Goal: Communication & Community: Answer question/provide support

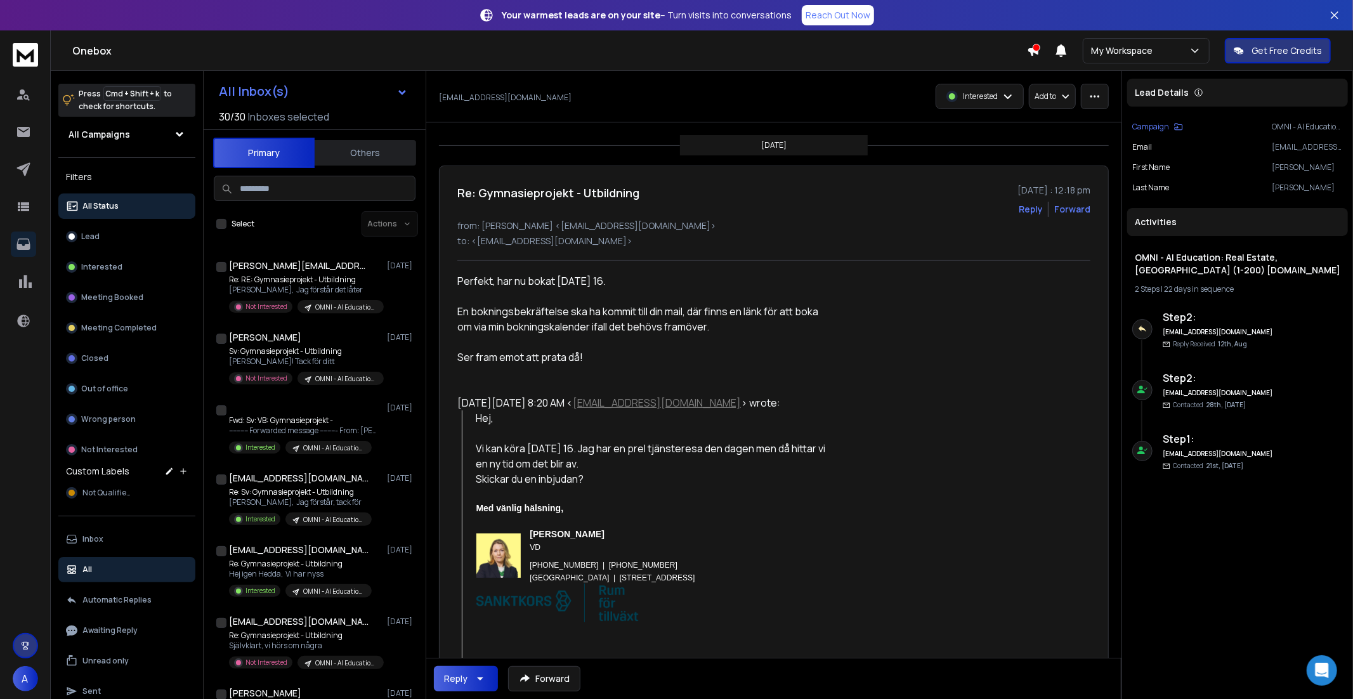
scroll to position [1156, 0]
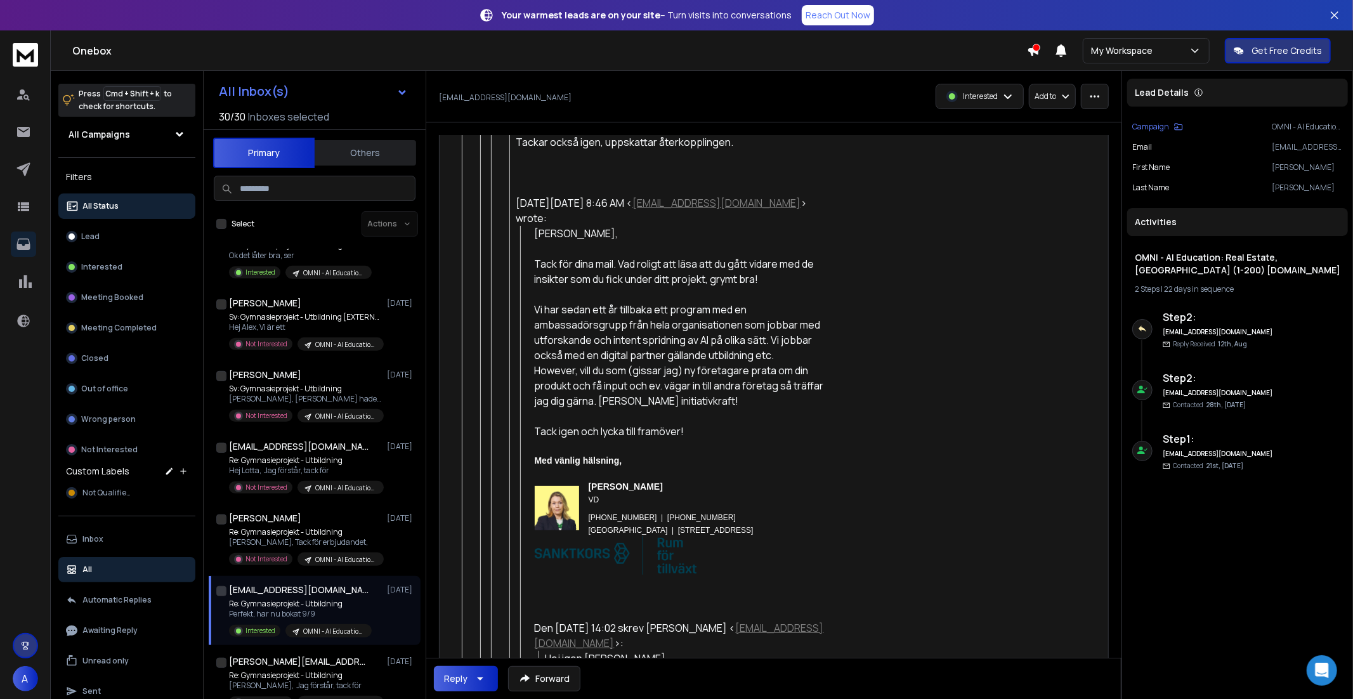
click at [542, 322] on div "Vi har sedan ett år tillbaka ett program med en ambassadörsgrupp från hela orga…" at bounding box center [681, 332] width 293 height 61
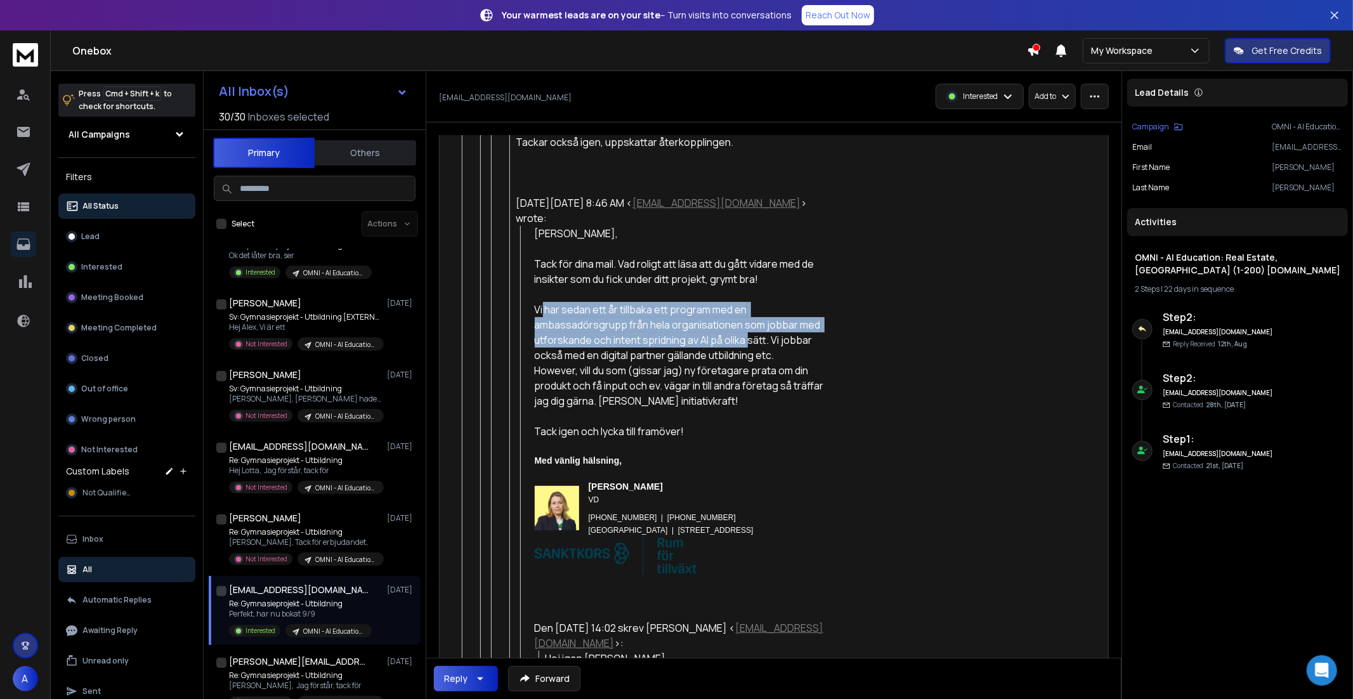
drag, startPoint x: 542, startPoint y: 322, endPoint x: 676, endPoint y: 343, distance: 134.9
click at [728, 352] on div "Vi har sedan ett år tillbaka ett program med en ambassadörsgrupp från hela orga…" at bounding box center [681, 332] width 293 height 61
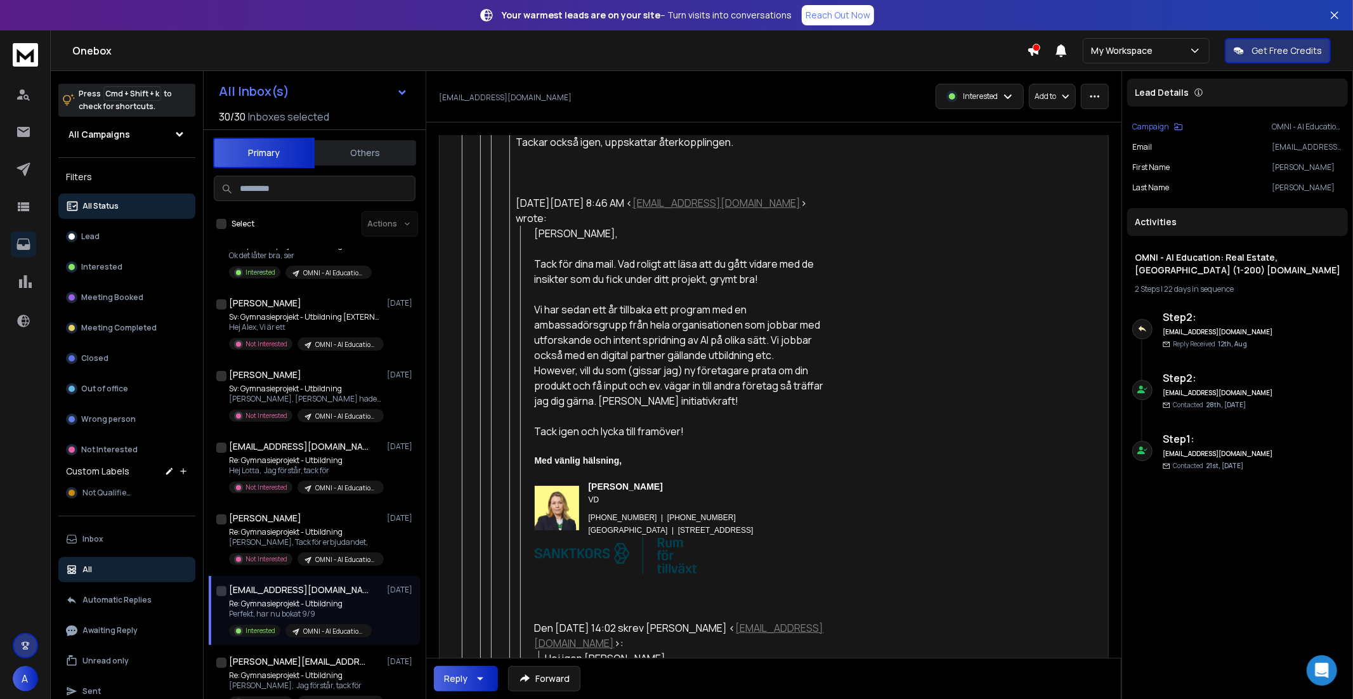
click at [542, 325] on div "Vi har sedan ett år tillbaka ett program med en ambassadörsgrupp från hela orga…" at bounding box center [681, 332] width 293 height 61
click at [537, 325] on div "Vi har sedan ett år tillbaka ett program med en ambassadörsgrupp från hela orga…" at bounding box center [681, 332] width 293 height 61
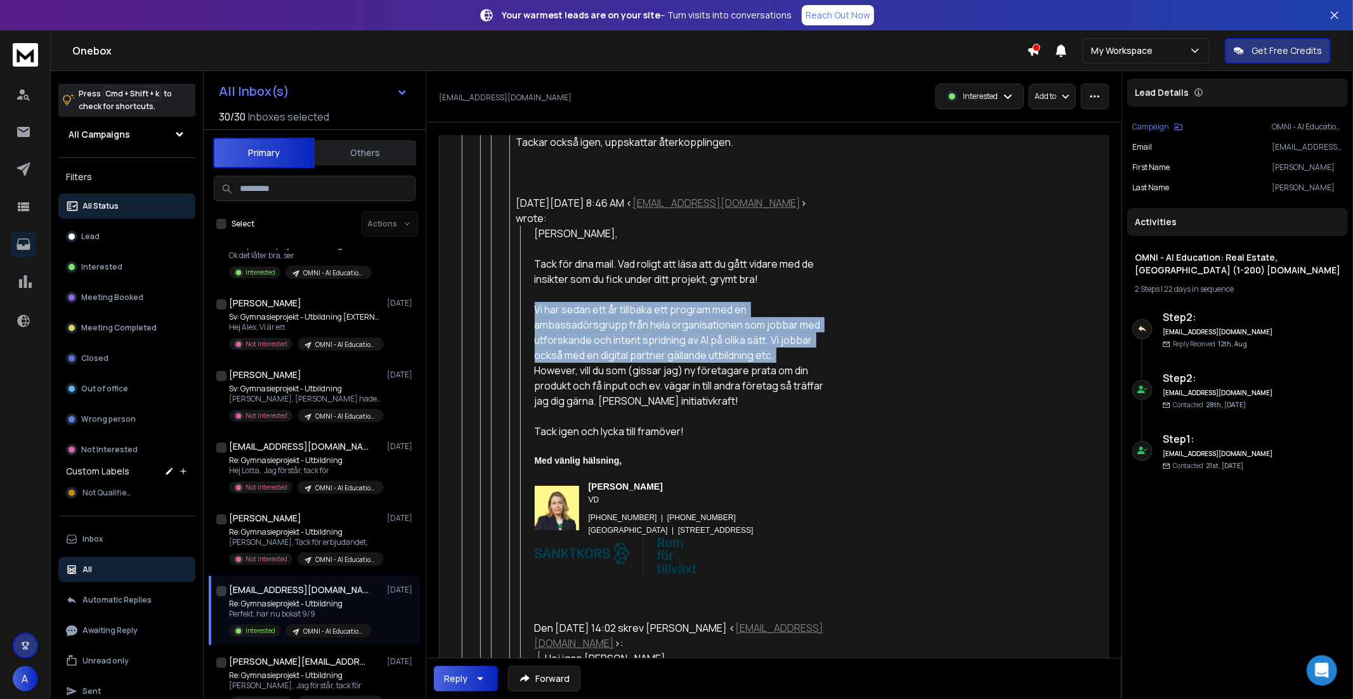
drag, startPoint x: 537, startPoint y: 325, endPoint x: 784, endPoint y: 374, distance: 252.2
click at [784, 363] on div "Vi har sedan ett år tillbaka ett program med en ambassadörsgrupp från hela orga…" at bounding box center [681, 332] width 293 height 61
copy div "Vi har sedan ett år tillbaka ett program med en ambassadörsgrupp från hela orga…"
click at [867, 367] on div "Re: Gymnasieprojekt - Utbildning [DATE] : 12:18 pm Reply Forward from: [PERSON_…" at bounding box center [773, 347] width 633 height 2638
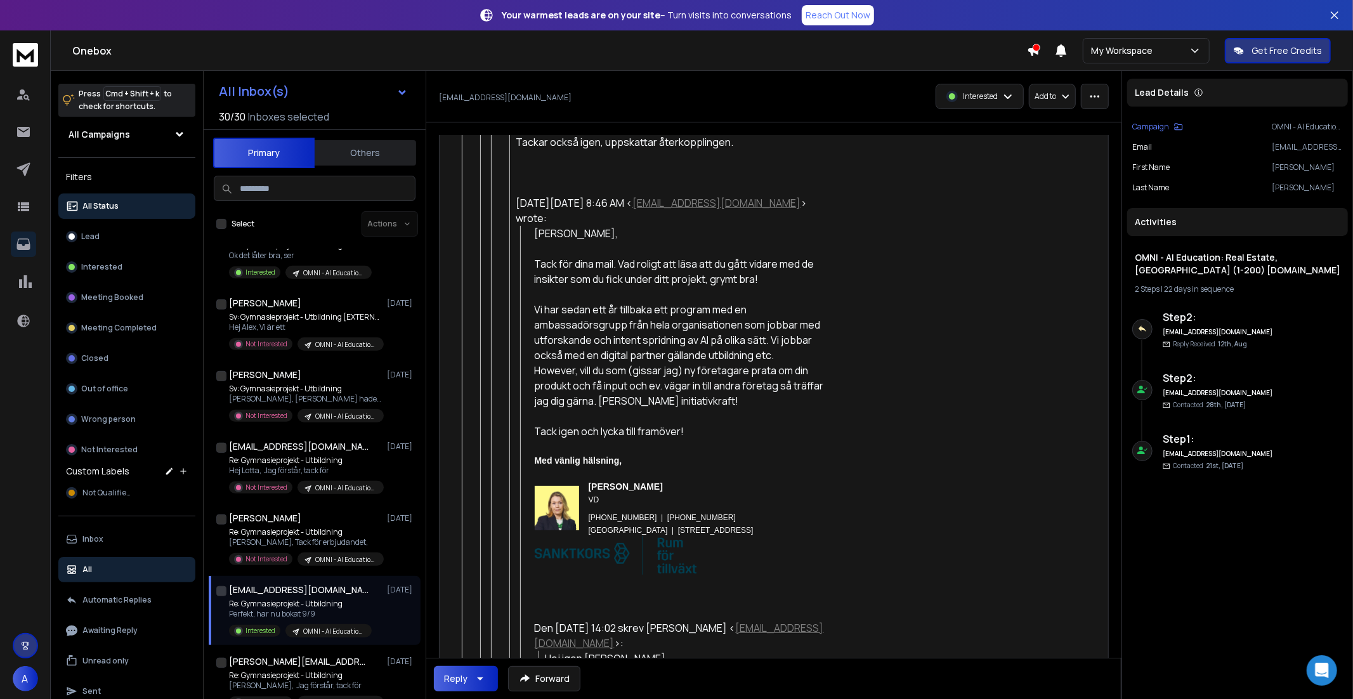
click at [562, 390] on div "However, vill du som (gissar jag) ny företagare prata om din produkt och få inp…" at bounding box center [681, 386] width 293 height 46
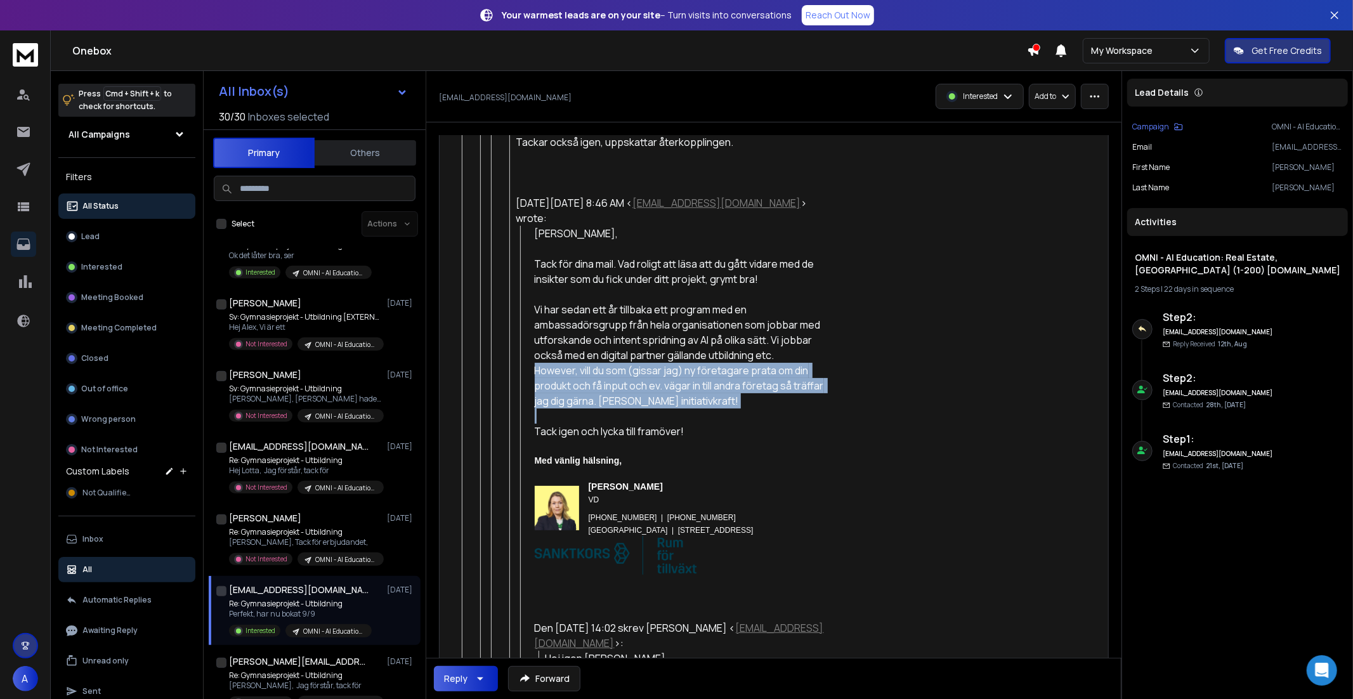
drag, startPoint x: 562, startPoint y: 390, endPoint x: 725, endPoint y: 424, distance: 167.1
click at [725, 424] on div "[PERSON_NAME], Tack för dina mail. Vad roligt att läsa att du gått vidare med d…" at bounding box center [681, 415] width 293 height 379
copy div "However, vill du som (gissar jag) ny företagare prata om din produkt och få inp…"
click at [836, 432] on div "Perfekt, har nu bokat [DATE] 16. En bokningsbekräftelse ska ha kommit till din …" at bounding box center [647, 391] width 381 height 2549
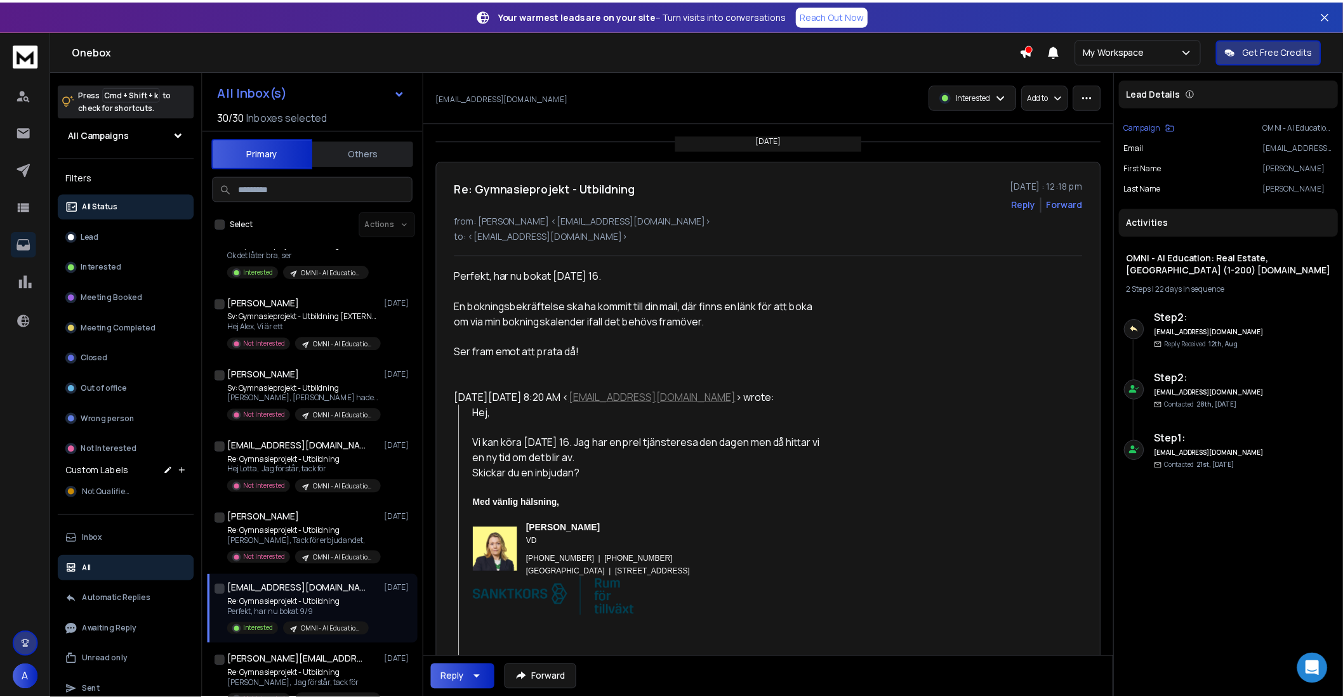
scroll to position [0, 0]
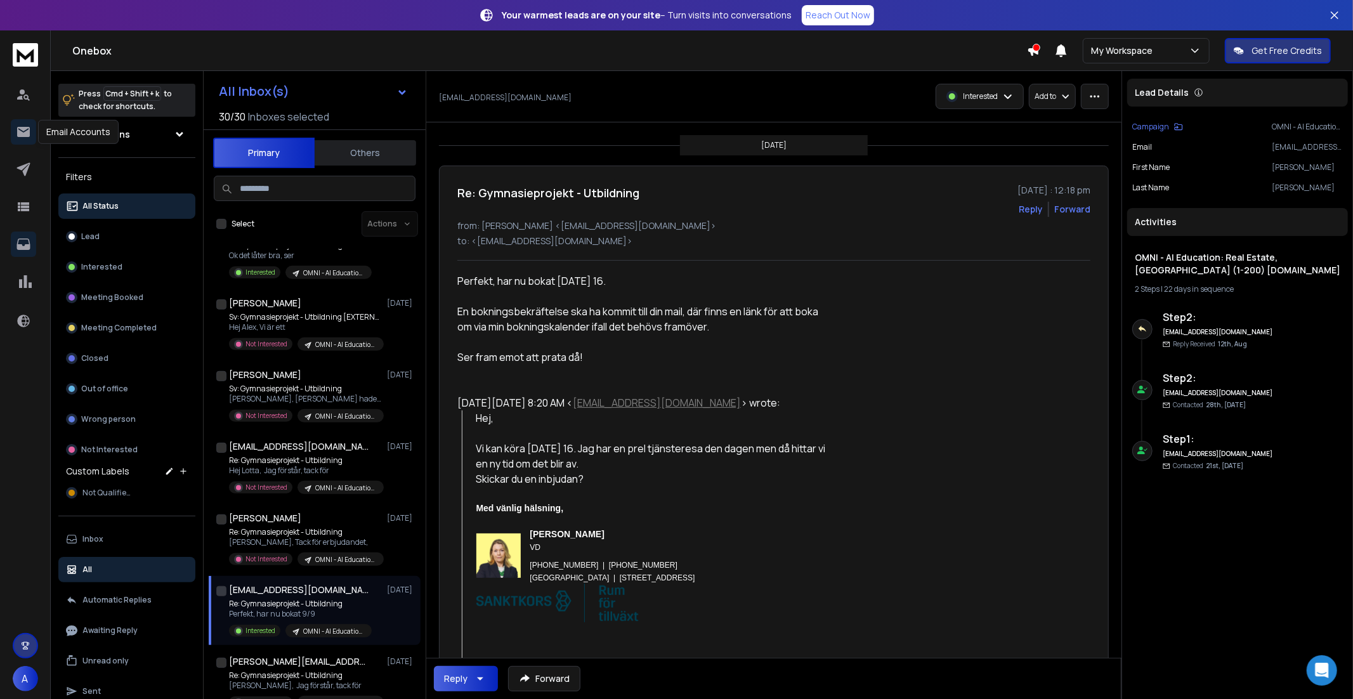
click at [25, 135] on icon at bounding box center [23, 132] width 13 height 10
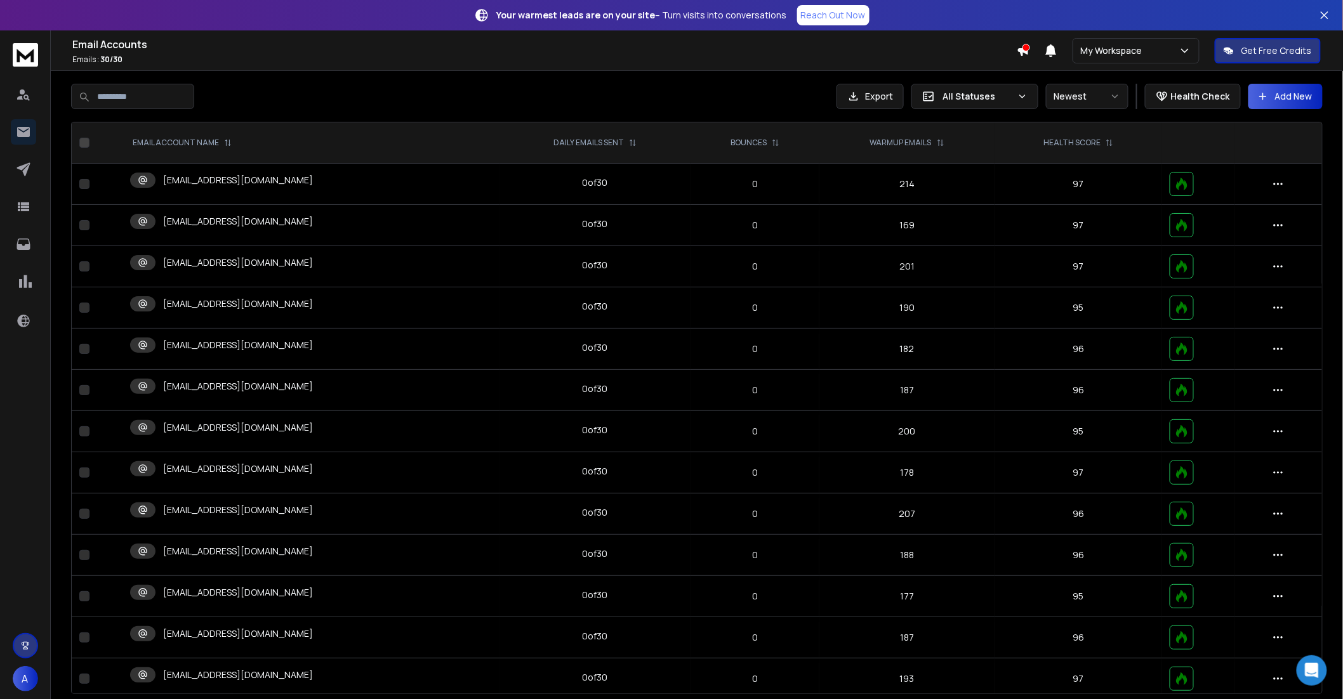
click at [1320, 16] on icon at bounding box center [1323, 15] width 11 height 11
